Goal: Check status

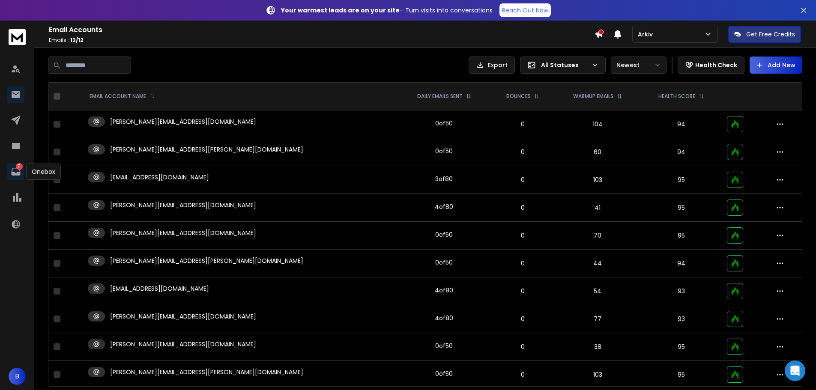
click at [15, 170] on icon at bounding box center [16, 172] width 10 height 10
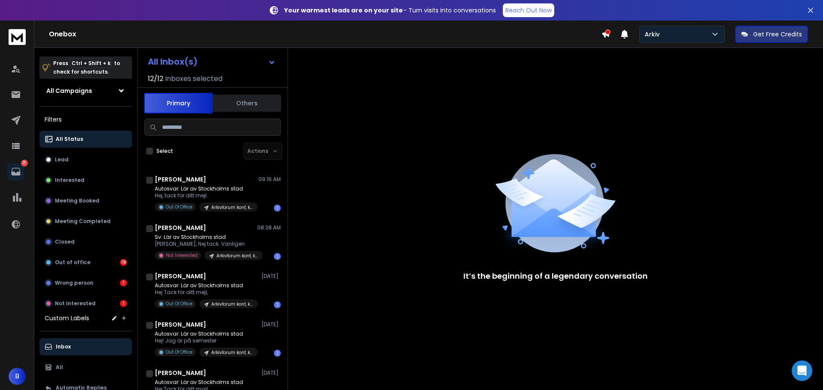
click at [692, 36] on div "Arkiv" at bounding box center [681, 34] width 75 height 9
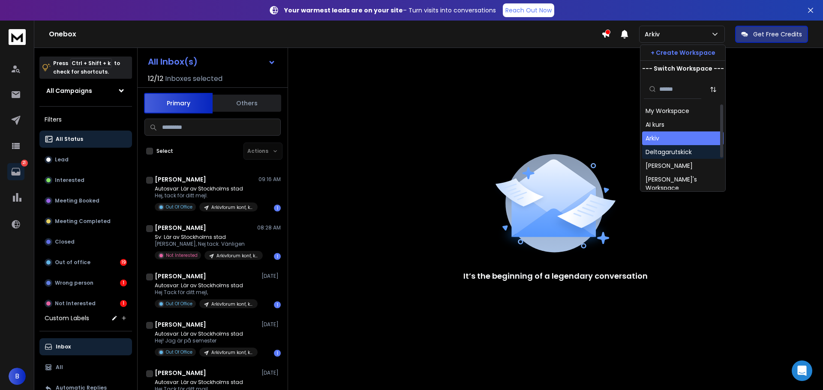
click at [675, 153] on div "Deltagarutskick" at bounding box center [668, 152] width 46 height 9
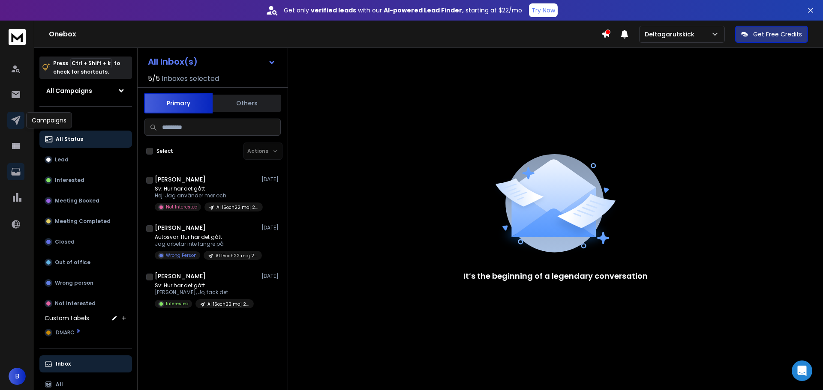
click at [15, 121] on icon at bounding box center [16, 120] width 10 height 10
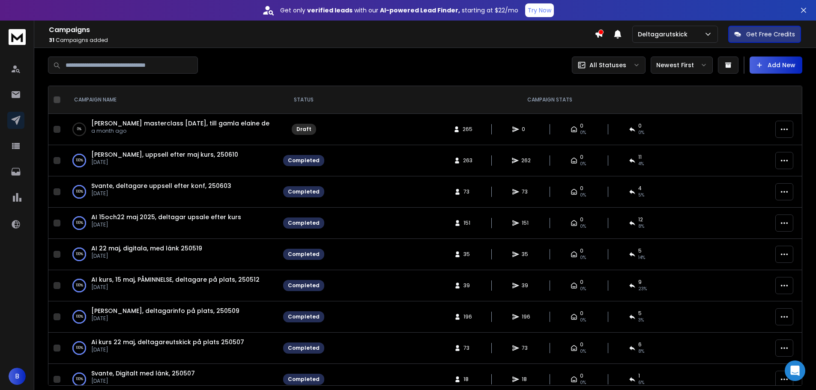
click at [152, 131] on p "a month ago" at bounding box center [180, 131] width 178 height 7
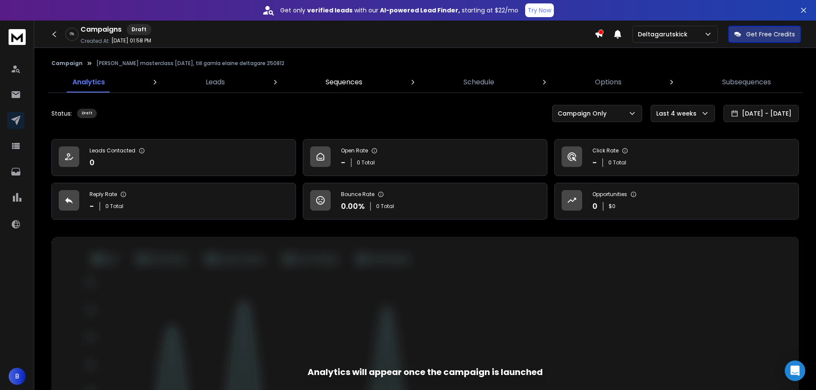
click at [339, 84] on p "Sequences" at bounding box center [344, 82] width 37 height 10
